Goal: Task Accomplishment & Management: Complete application form

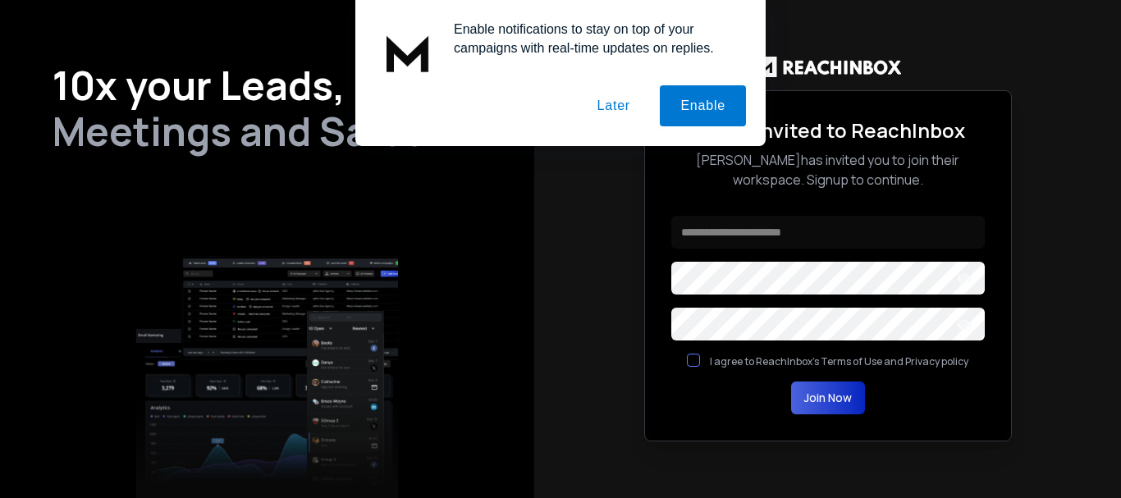
click at [619, 107] on button "Later" at bounding box center [613, 105] width 74 height 41
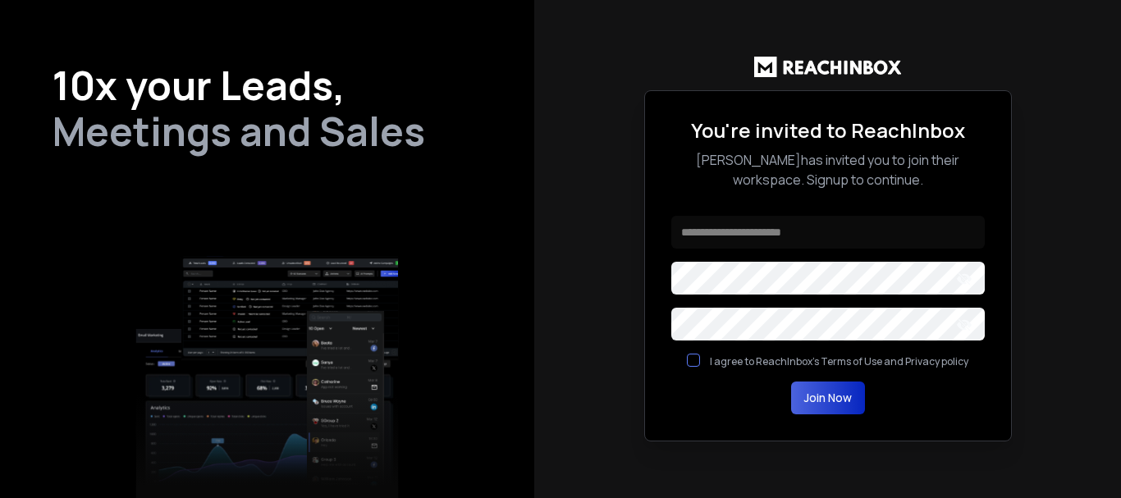
click at [649, 309] on div "**********" at bounding box center [828, 265] width 368 height 351
click at [971, 283] on div at bounding box center [969, 279] width 25 height 15
click at [663, 283] on div "**********" at bounding box center [828, 265] width 368 height 351
click at [700, 359] on button "I agree to ReachInbox's Terms of Use and Privacy policy" at bounding box center [693, 360] width 13 height 13
click at [961, 326] on icon at bounding box center [964, 324] width 15 height 15
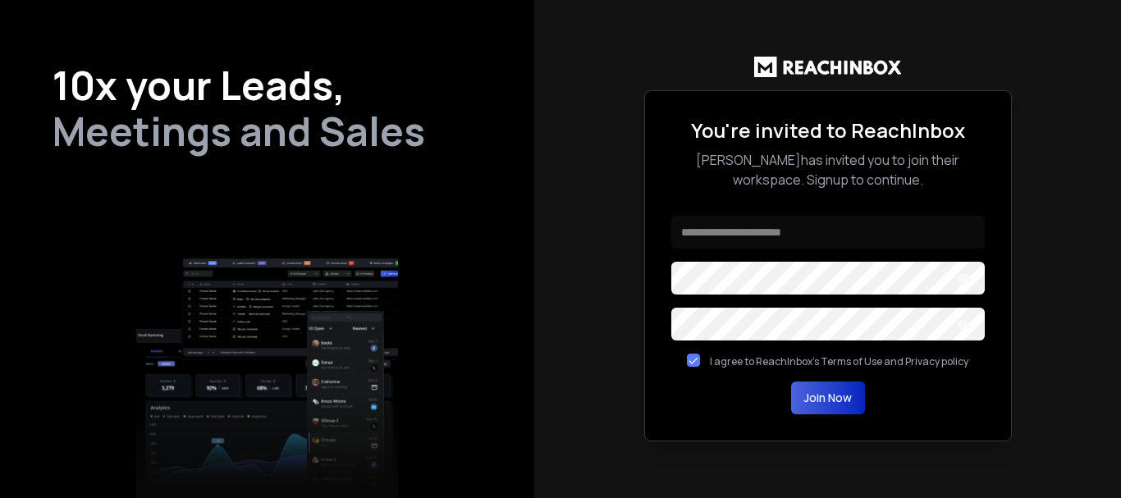
click at [841, 395] on button "Join Now" at bounding box center [828, 397] width 74 height 33
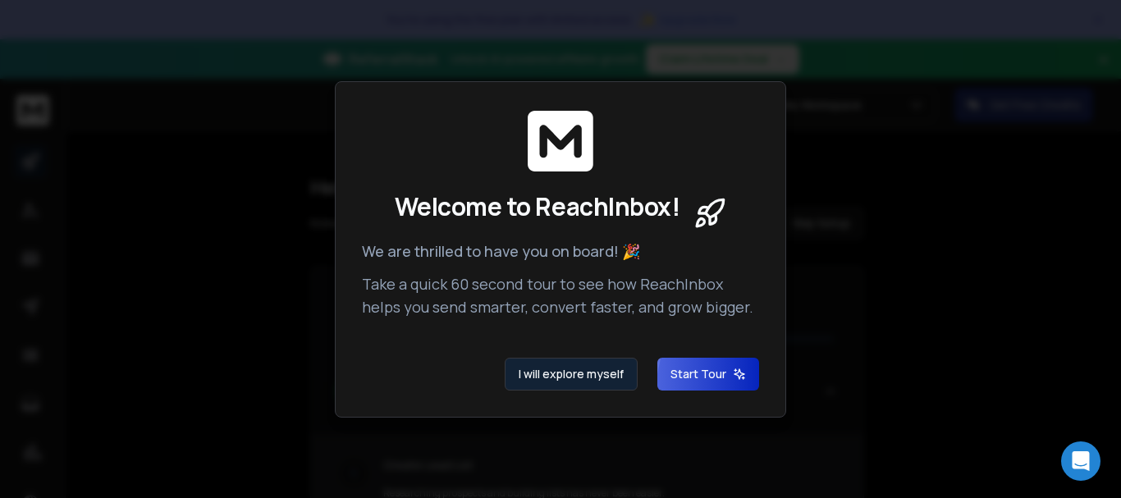
click at [578, 378] on button "I will explore myself" at bounding box center [571, 374] width 133 height 33
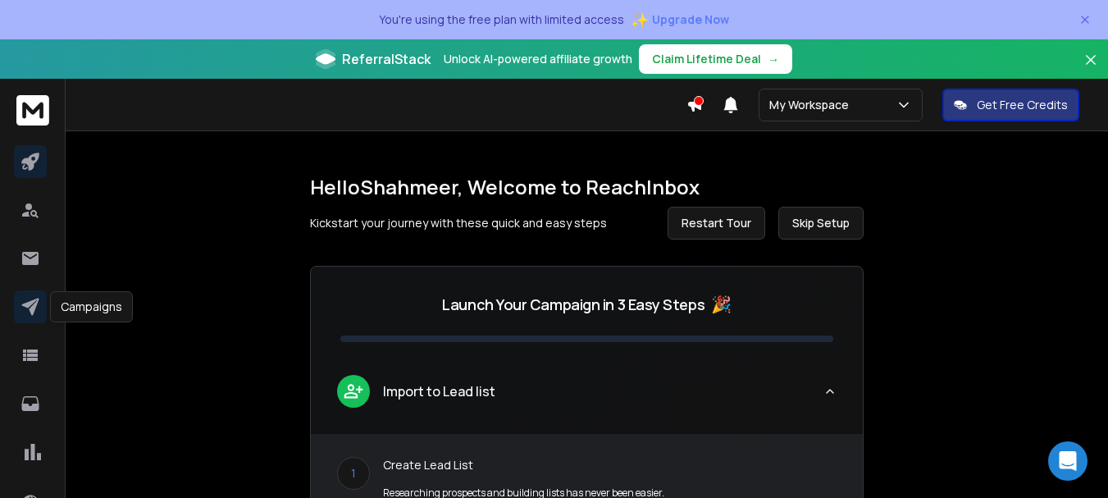
click at [31, 310] on icon at bounding box center [29, 307] width 17 height 17
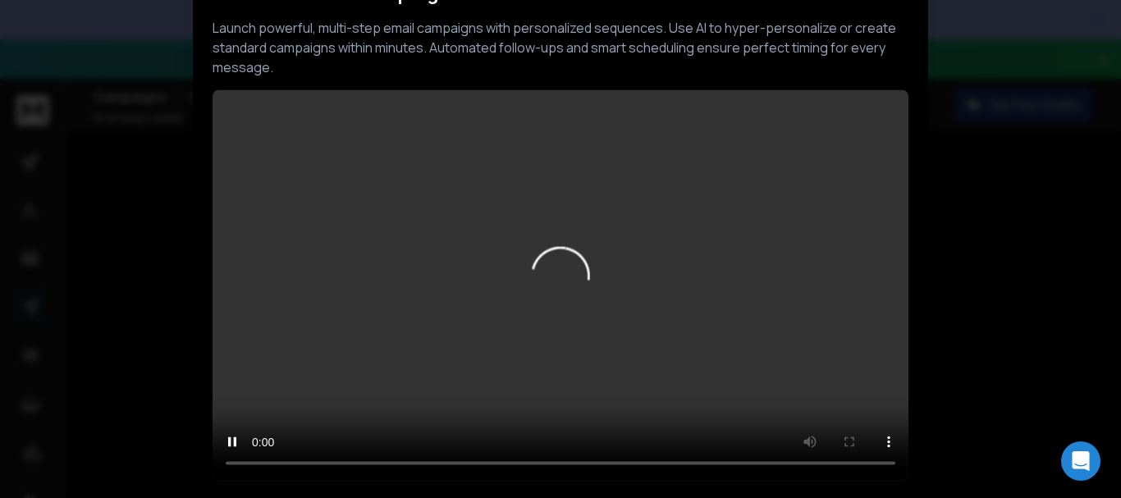
click at [54, 75] on div at bounding box center [560, 249] width 1121 height 498
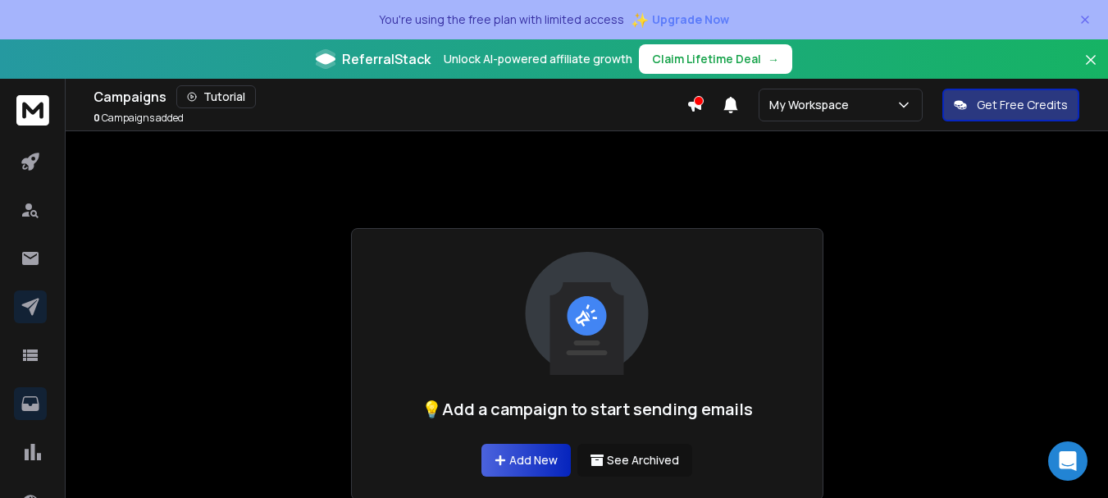
scroll to position [164, 0]
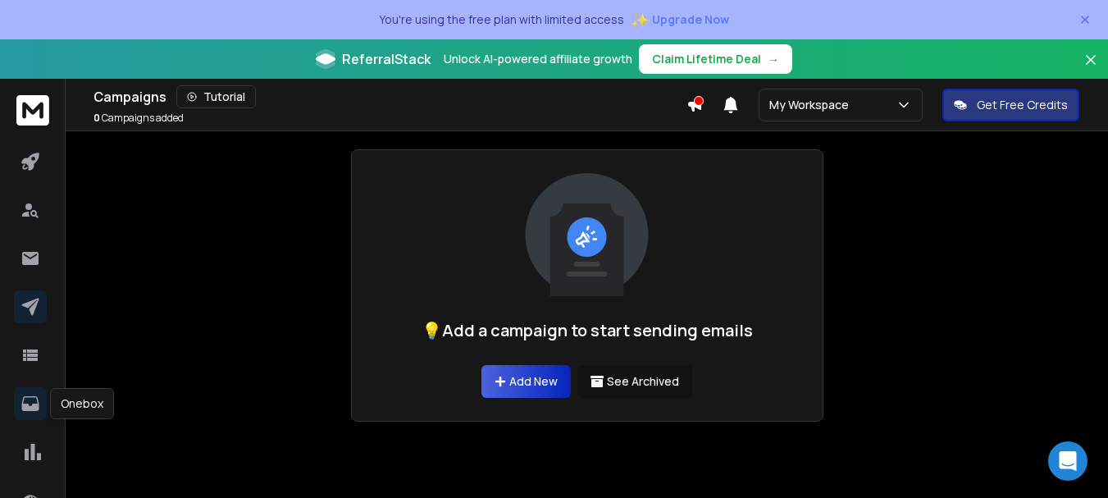
click at [29, 403] on icon at bounding box center [31, 404] width 20 height 20
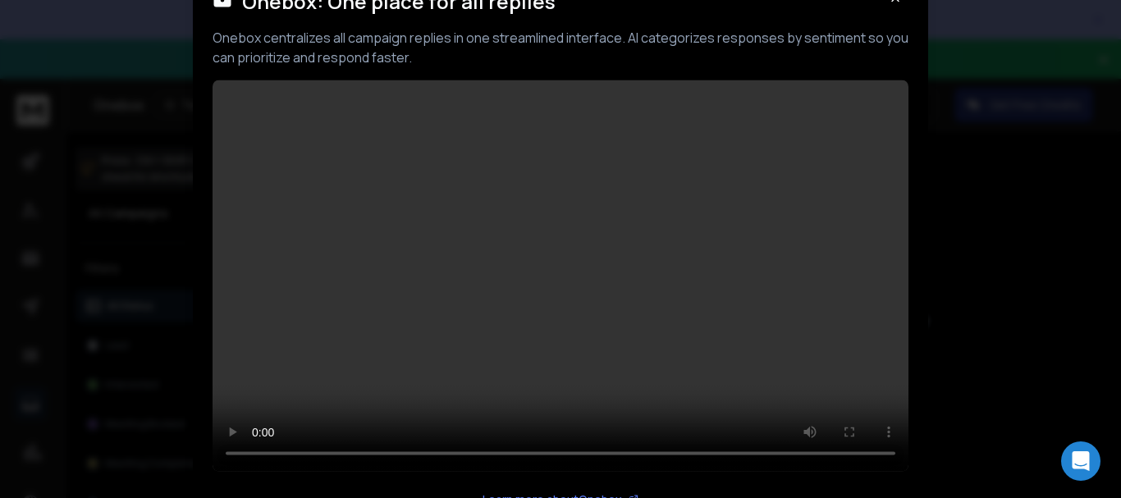
click at [464, 291] on video at bounding box center [560, 275] width 696 height 391
click at [194, 294] on div "Learn more about Onebox" at bounding box center [560, 307] width 735 height 454
click at [596, 58] on p "Onebox centralizes all campaign replies in one streamlined interface. AI catego…" at bounding box center [560, 46] width 696 height 39
click at [1060, 191] on div at bounding box center [560, 249] width 1121 height 498
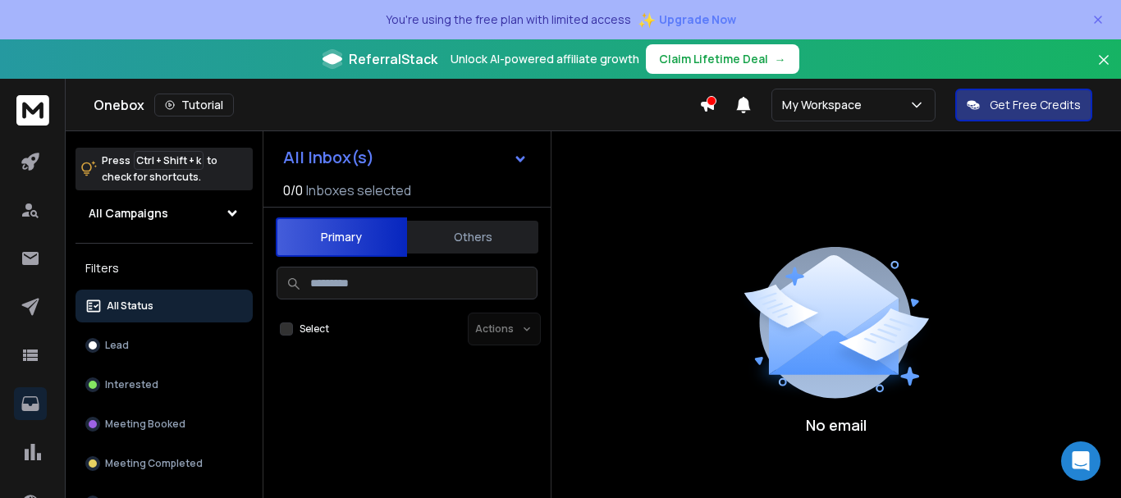
click at [938, 410] on div "No email" at bounding box center [835, 342] width 569 height 423
click at [747, 107] on icon at bounding box center [743, 104] width 15 height 16
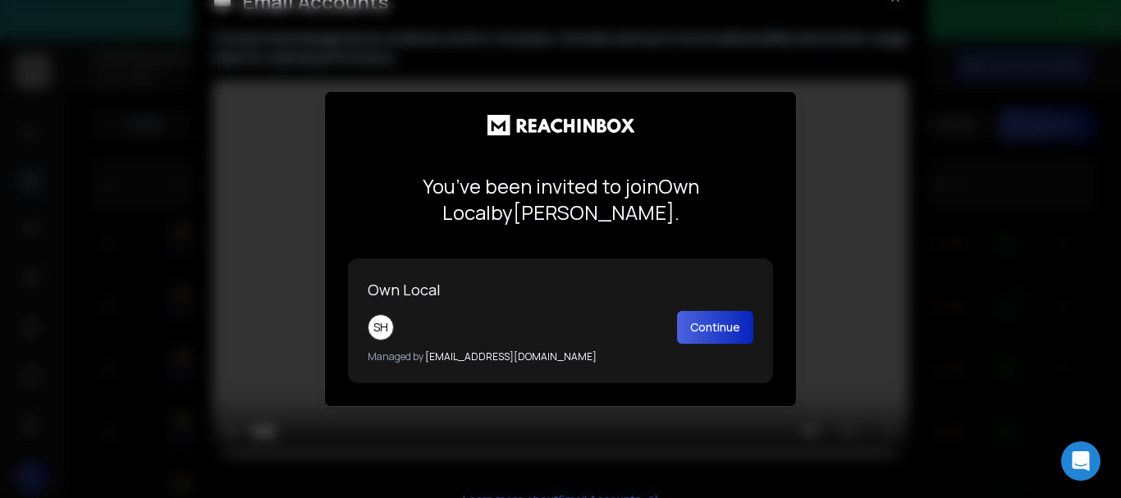
click at [725, 329] on button "Continue" at bounding box center [715, 327] width 76 height 33
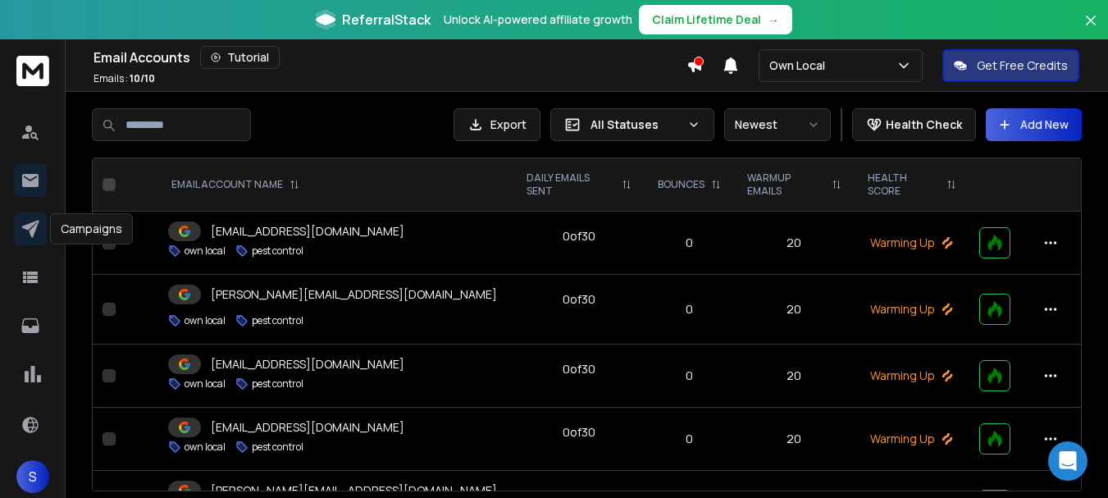
click at [25, 239] on link at bounding box center [30, 228] width 33 height 33
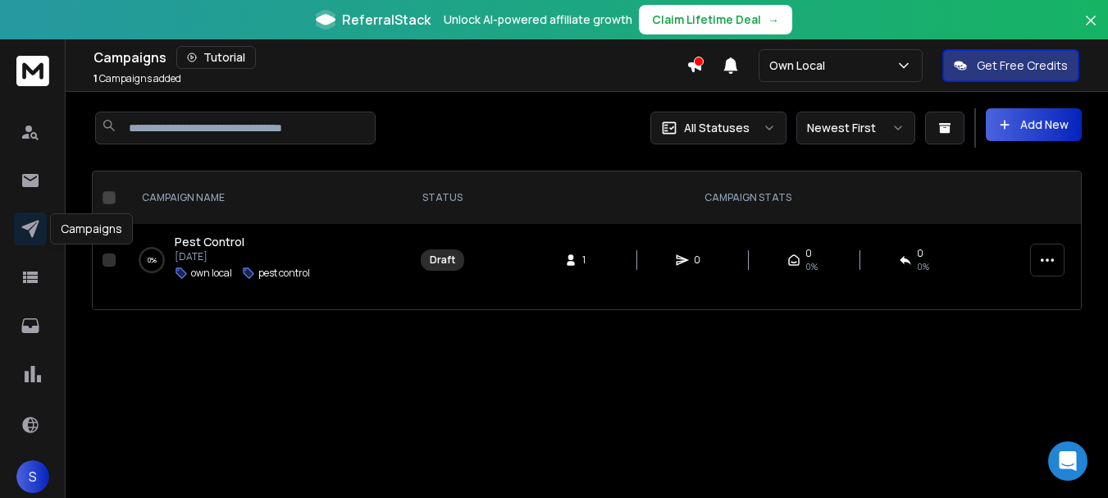
click at [305, 246] on h1 "Pest Control" at bounding box center [242, 242] width 135 height 16
